Goal: Task Accomplishment & Management: Manage account settings

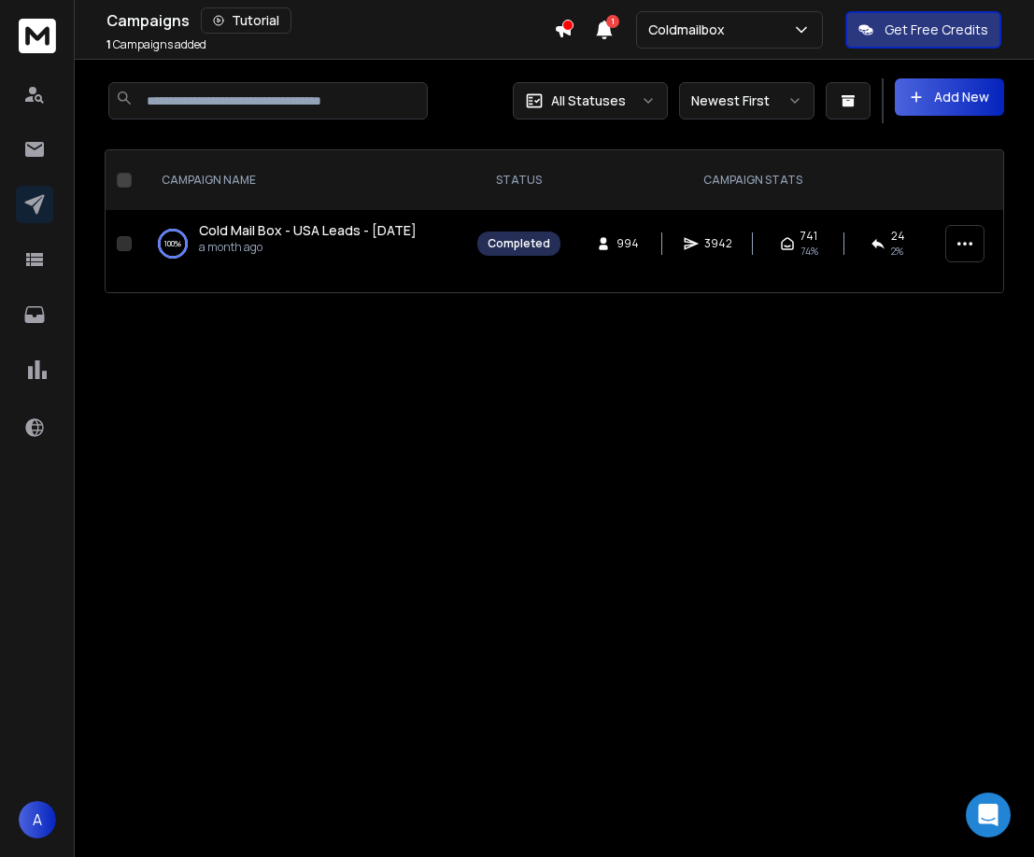
click at [268, 234] on span "Cold Mail Box - USA Leads - [DATE]" at bounding box center [308, 230] width 218 height 18
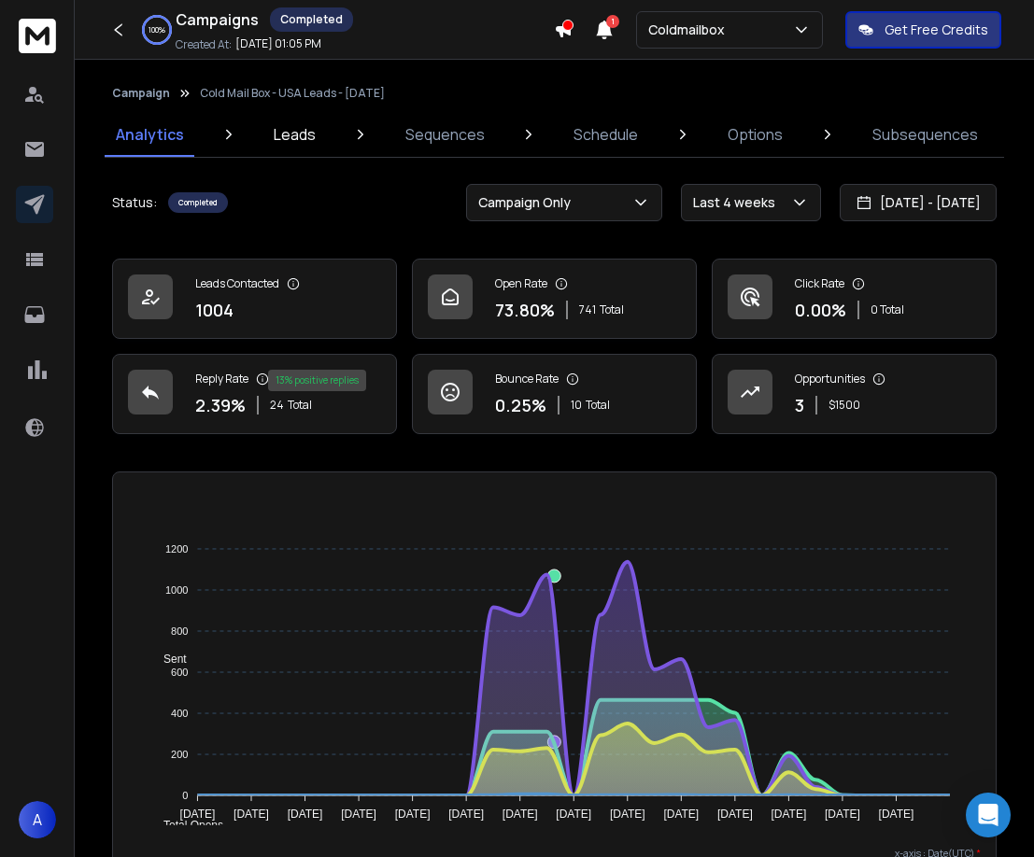
click at [278, 131] on p "Leads" at bounding box center [295, 134] width 42 height 22
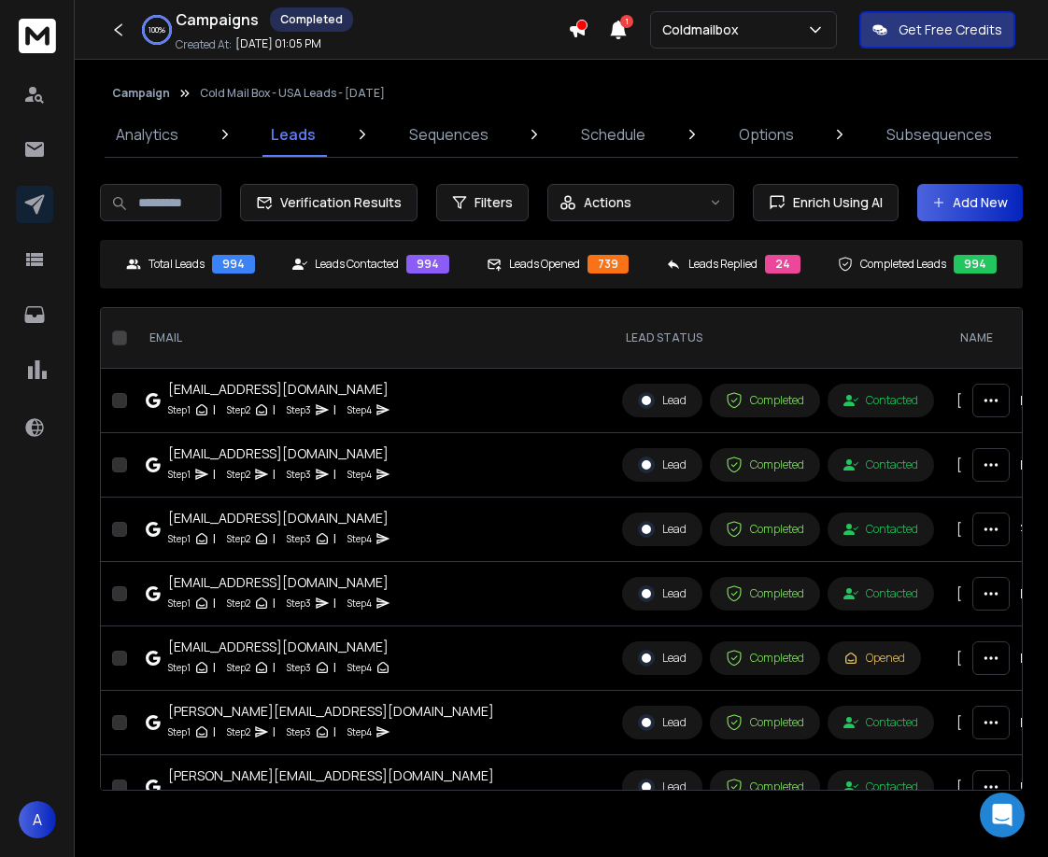
click at [949, 205] on button "Add New" at bounding box center [970, 202] width 106 height 37
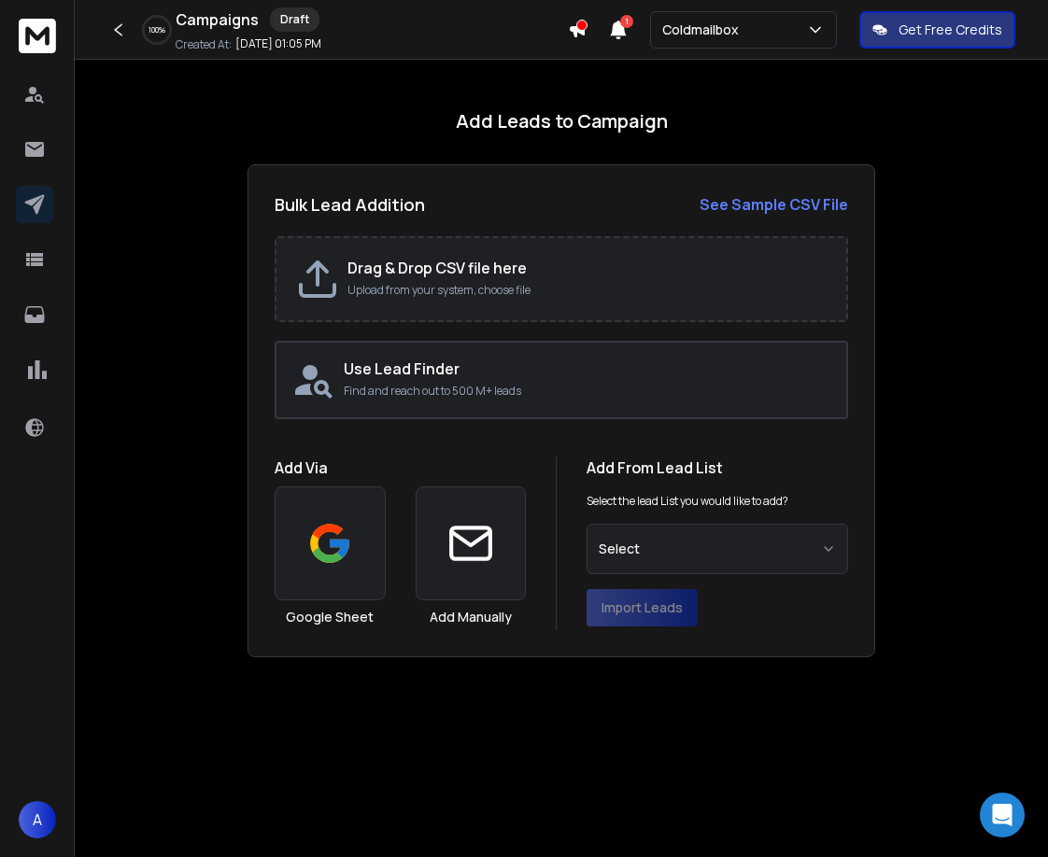
click at [423, 264] on h2 "Drag & Drop CSV file here" at bounding box center [587, 268] width 480 height 22
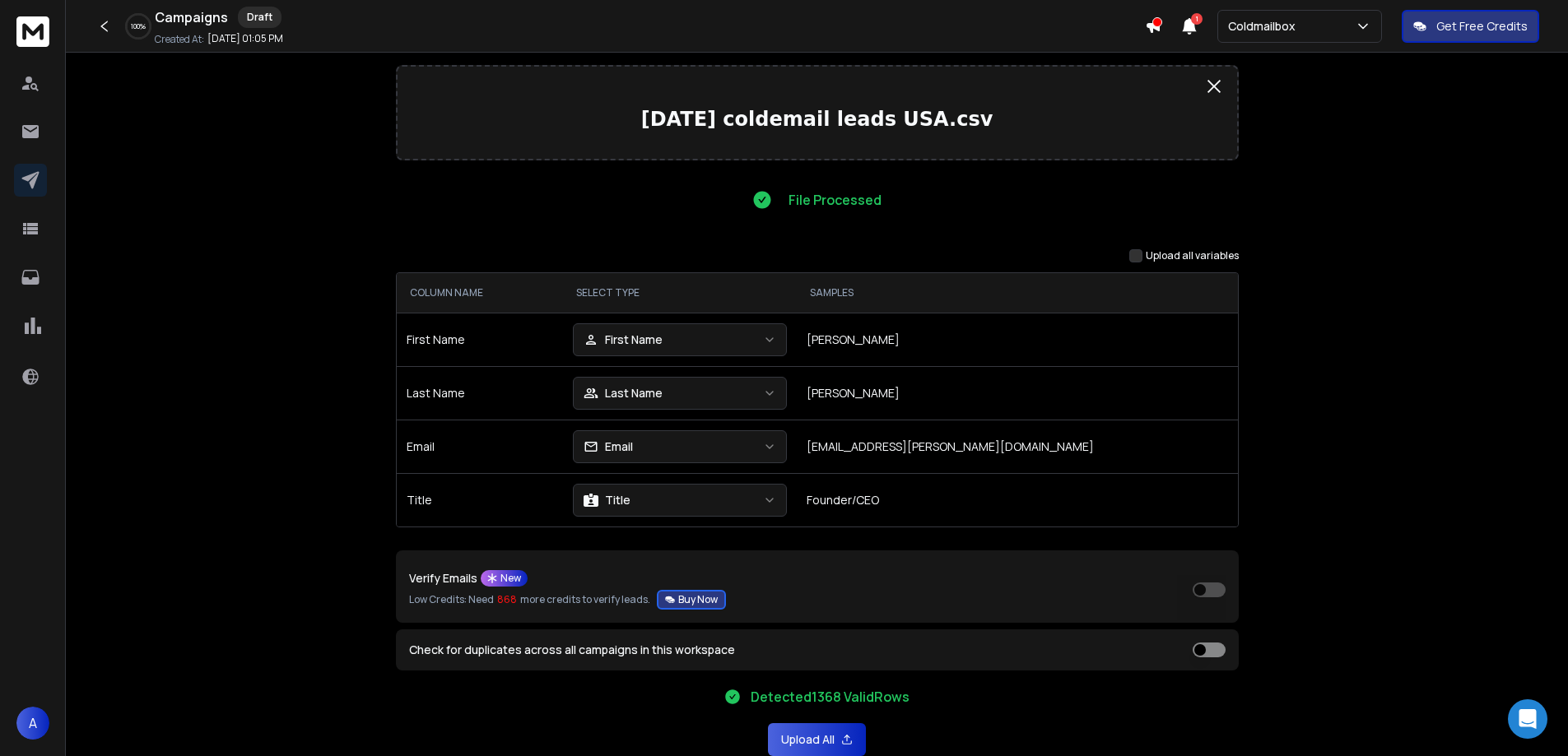
scroll to position [67, 0]
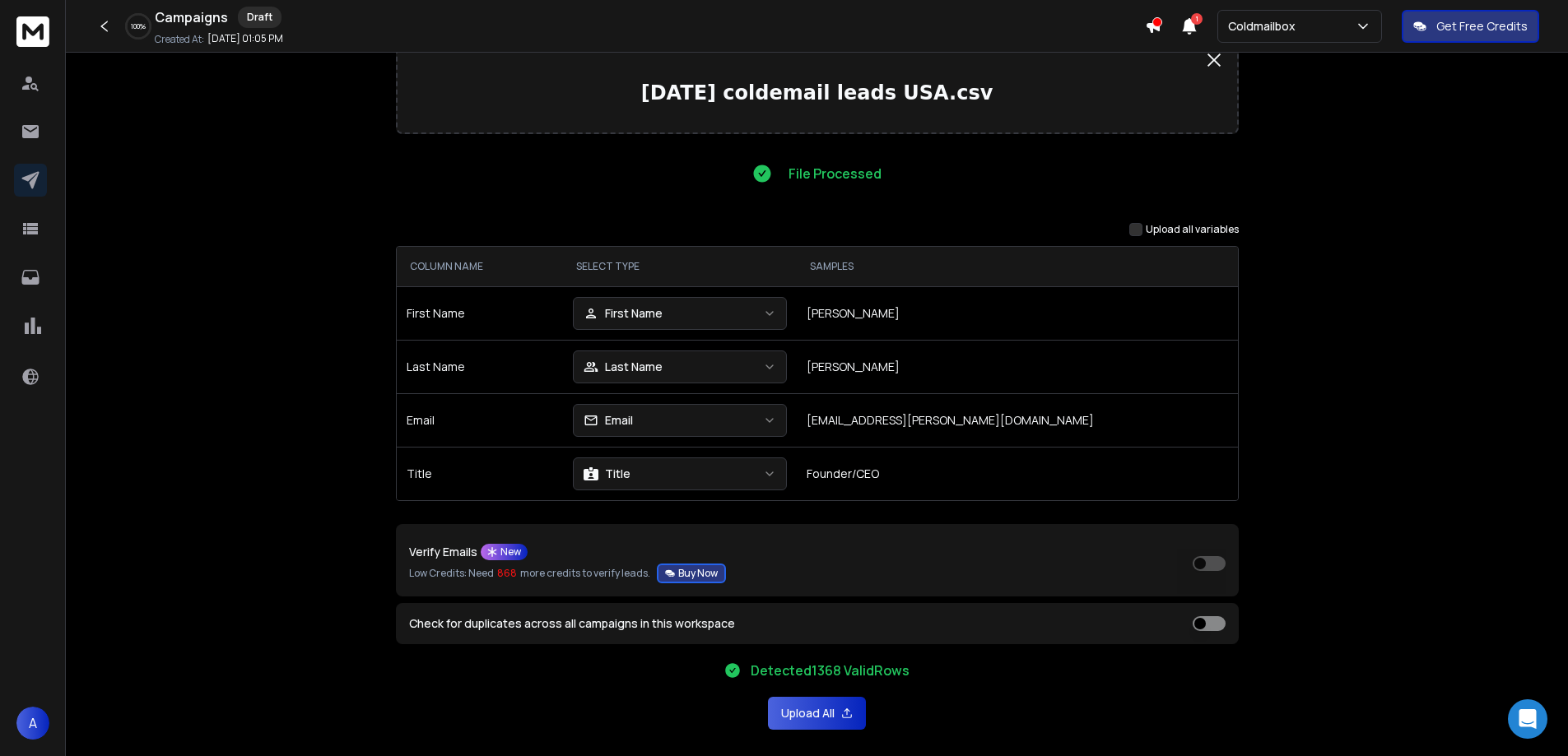
click at [806, 714] on button "Upload All" at bounding box center [816, 713] width 98 height 33
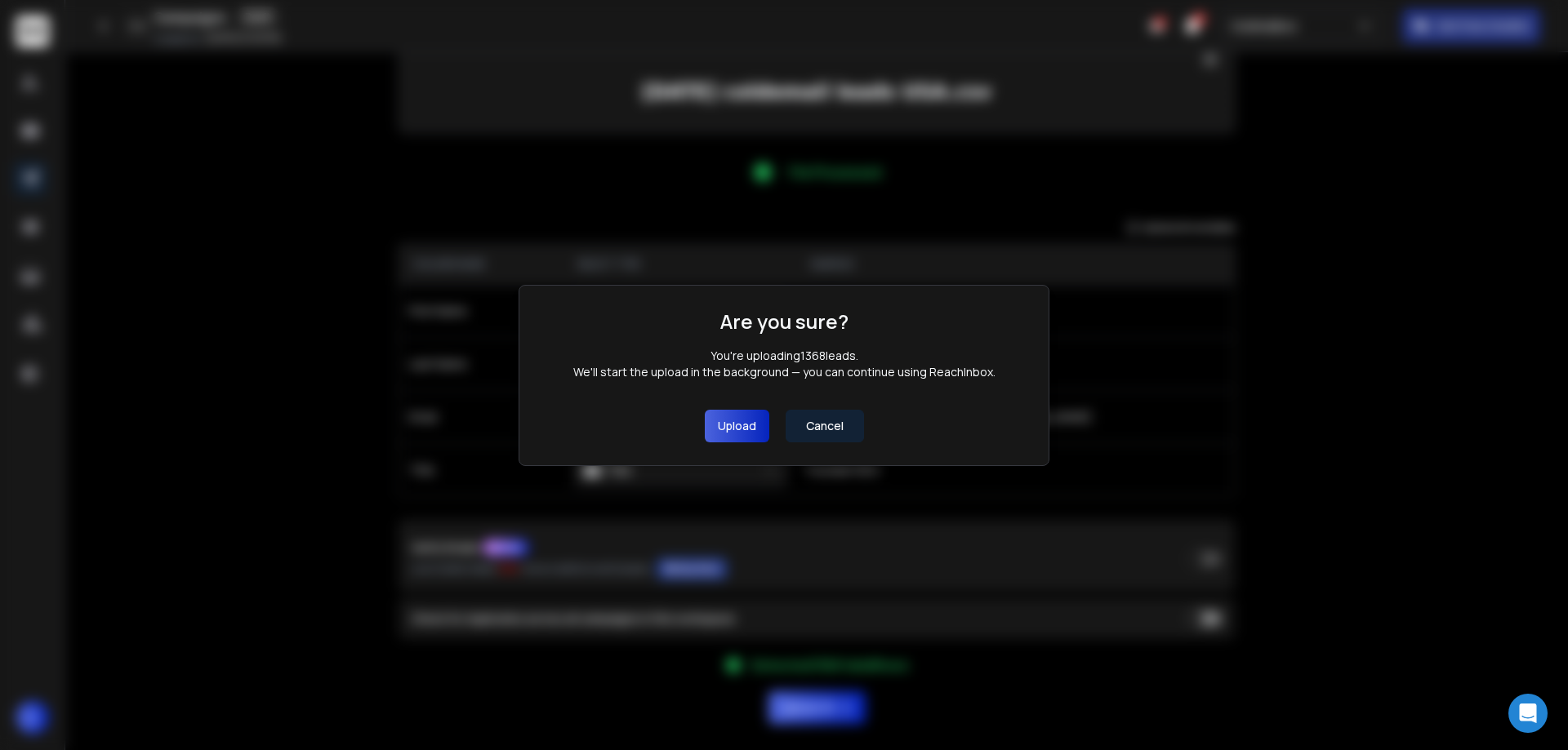
click at [728, 427] on button "Upload" at bounding box center [737, 426] width 65 height 32
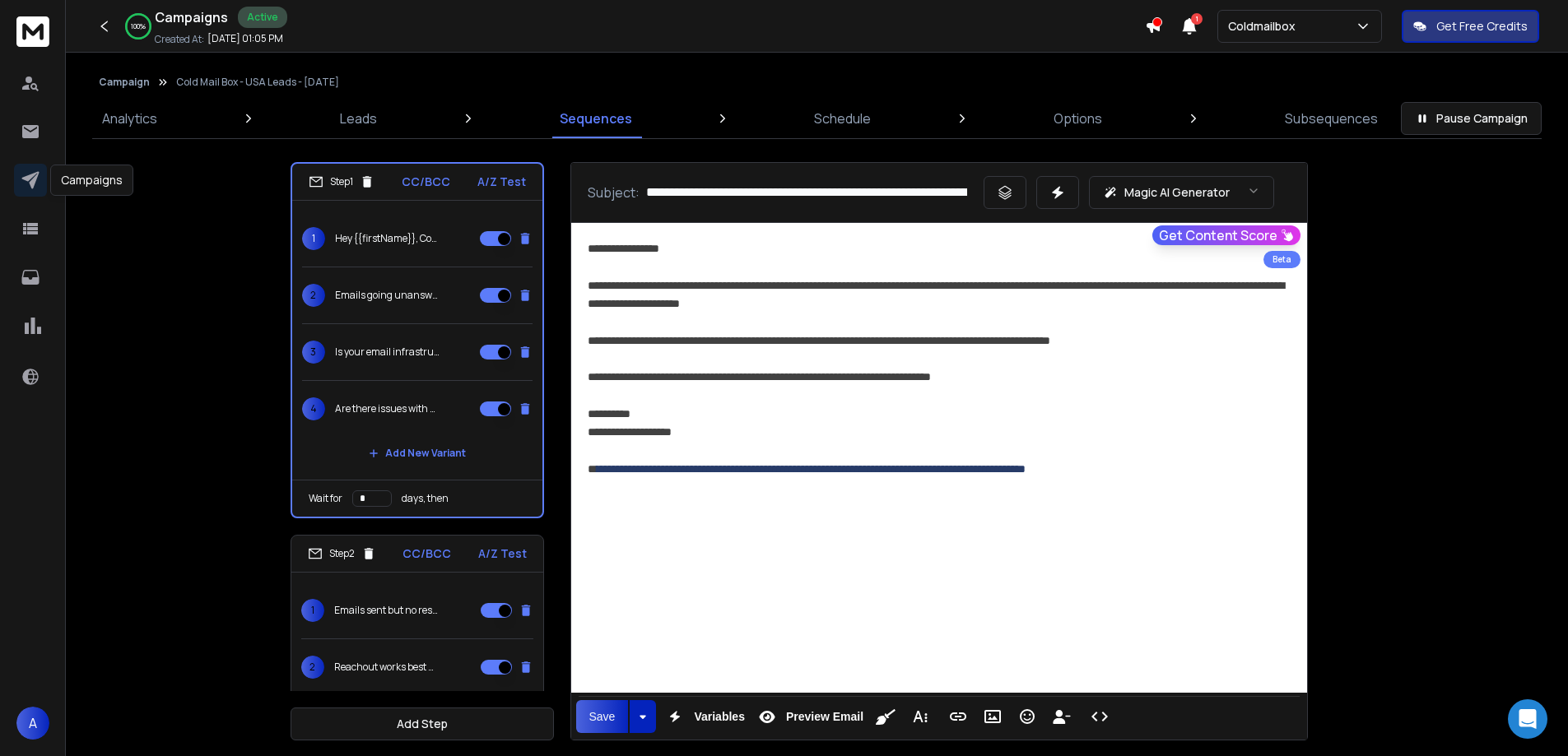
click at [28, 182] on icon at bounding box center [30, 180] width 19 height 19
